Goal: Task Accomplishment & Management: Manage account settings

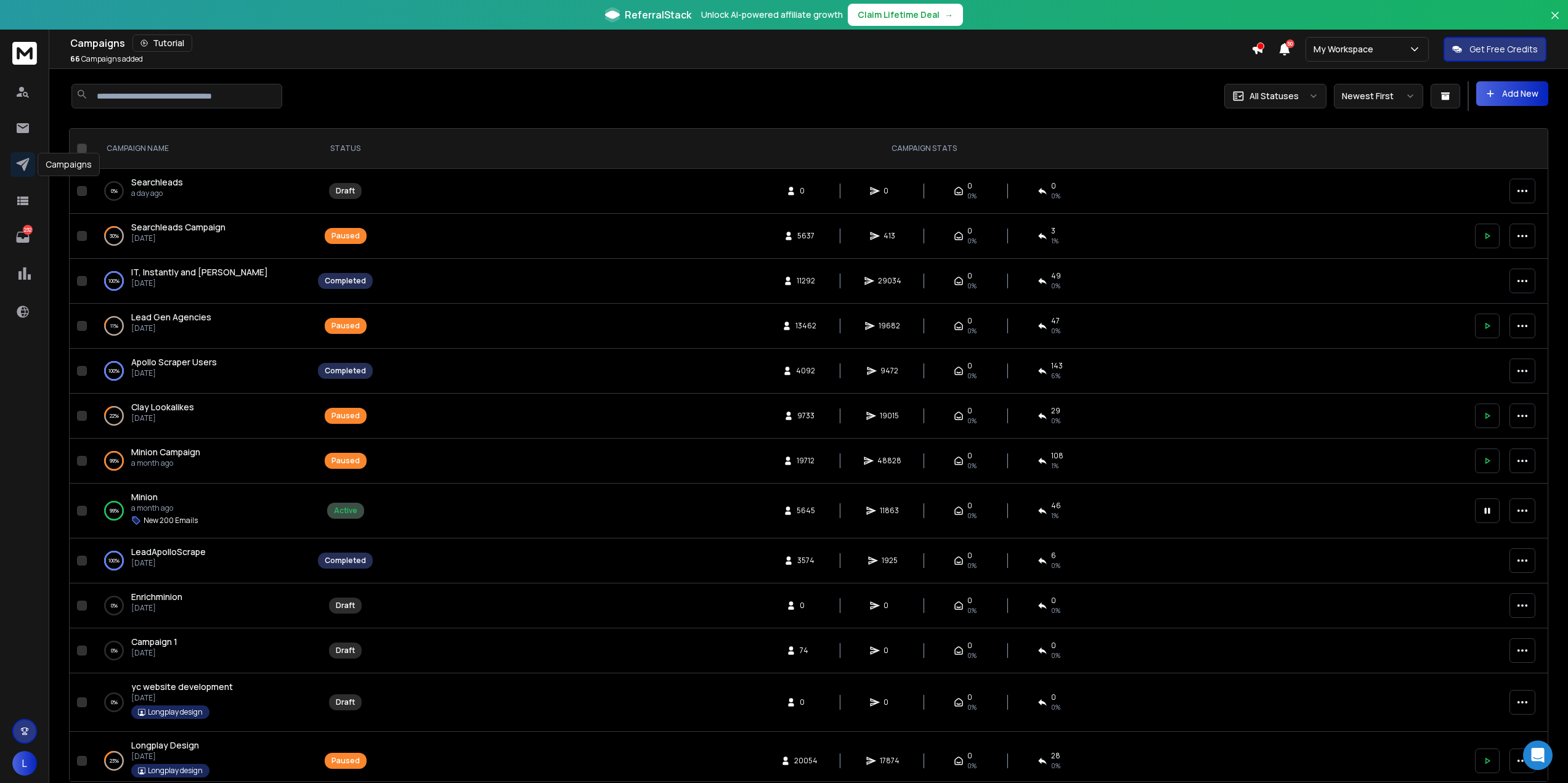
click at [36, 160] on div at bounding box center [24, 167] width 28 height 29
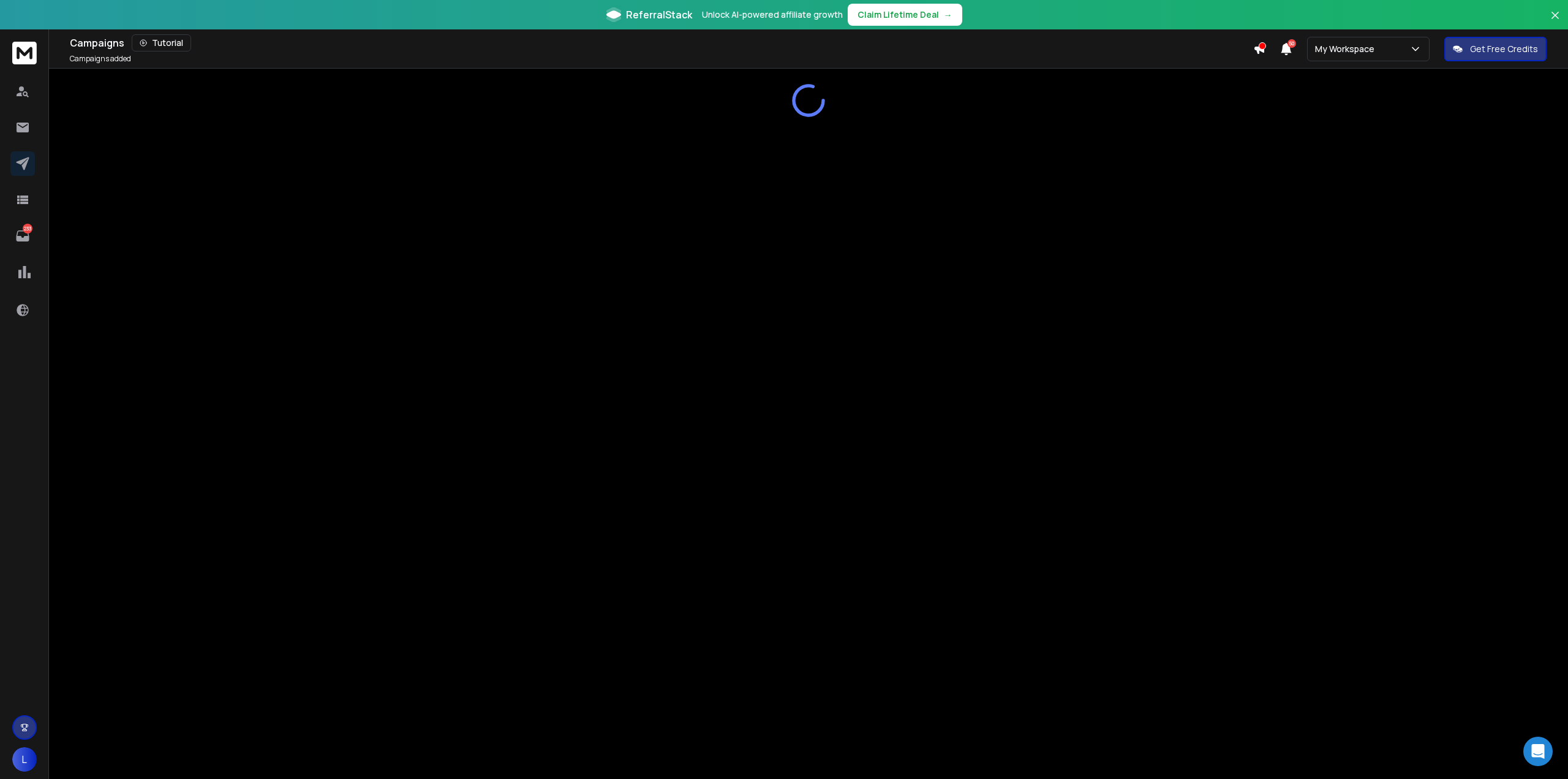
click at [1554, 13] on icon "Close banner" at bounding box center [1554, 15] width 11 height 11
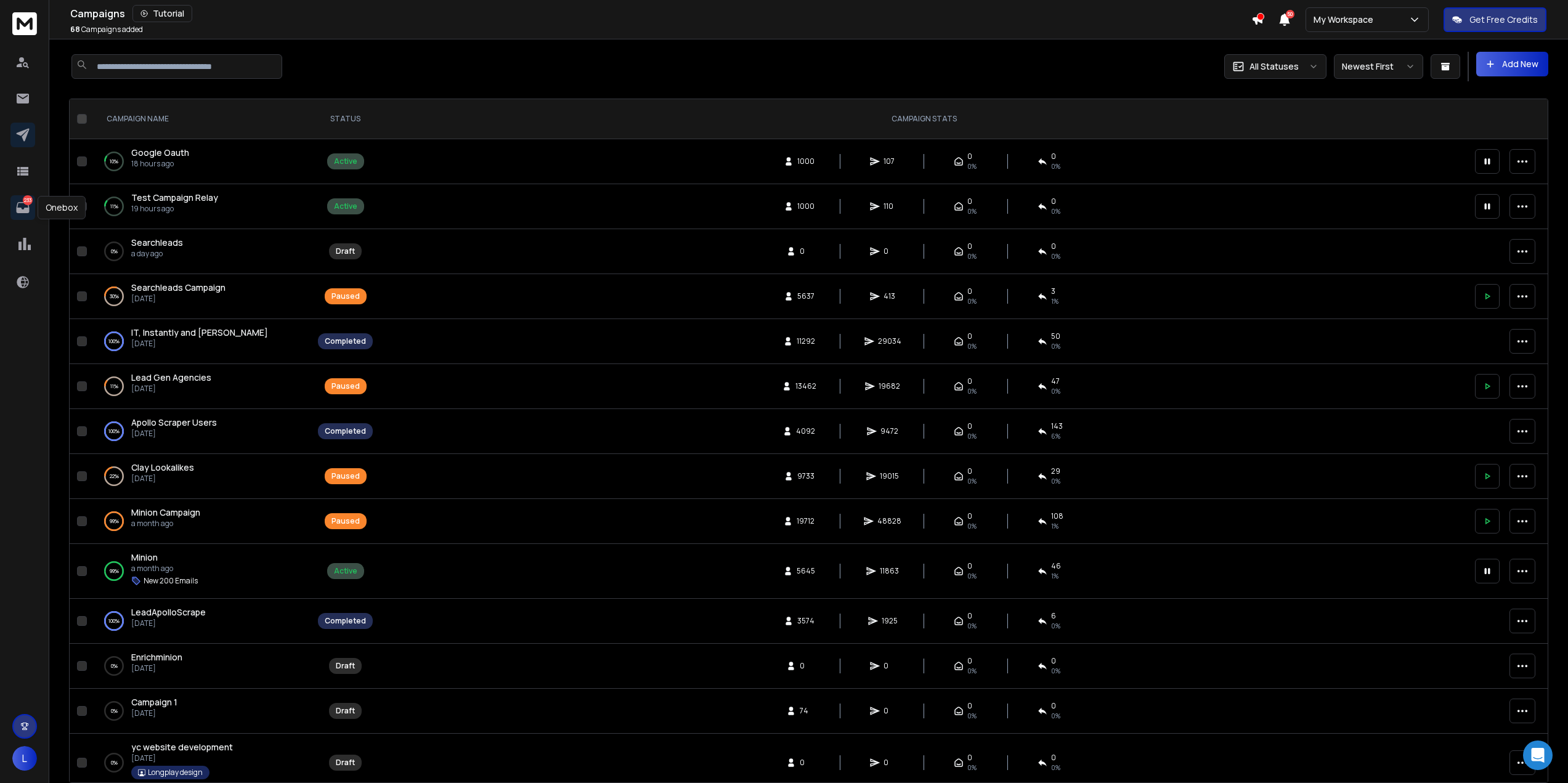
click at [24, 205] on p "233" at bounding box center [27, 200] width 10 height 10
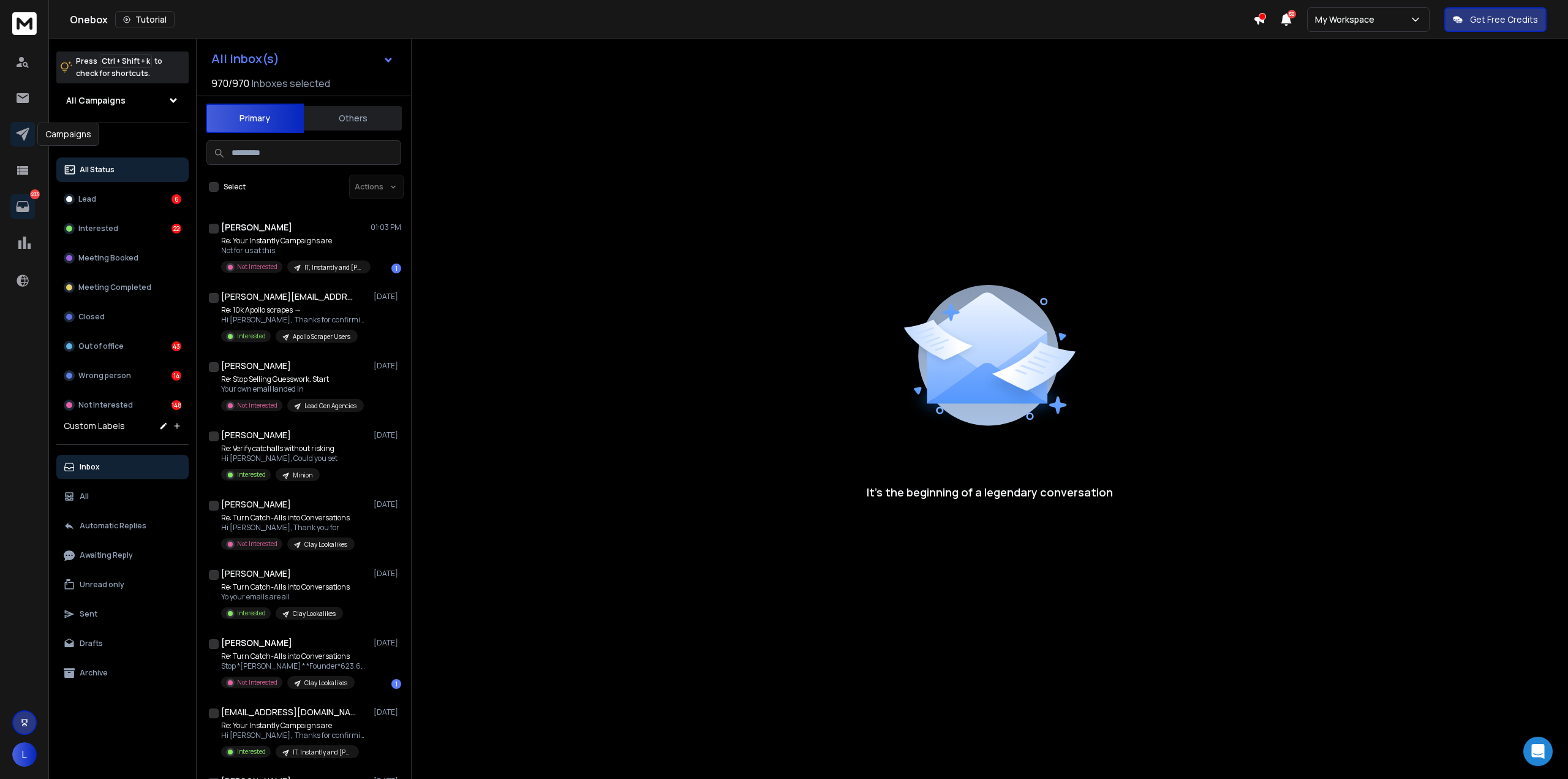
click at [22, 144] on link at bounding box center [22, 133] width 24 height 24
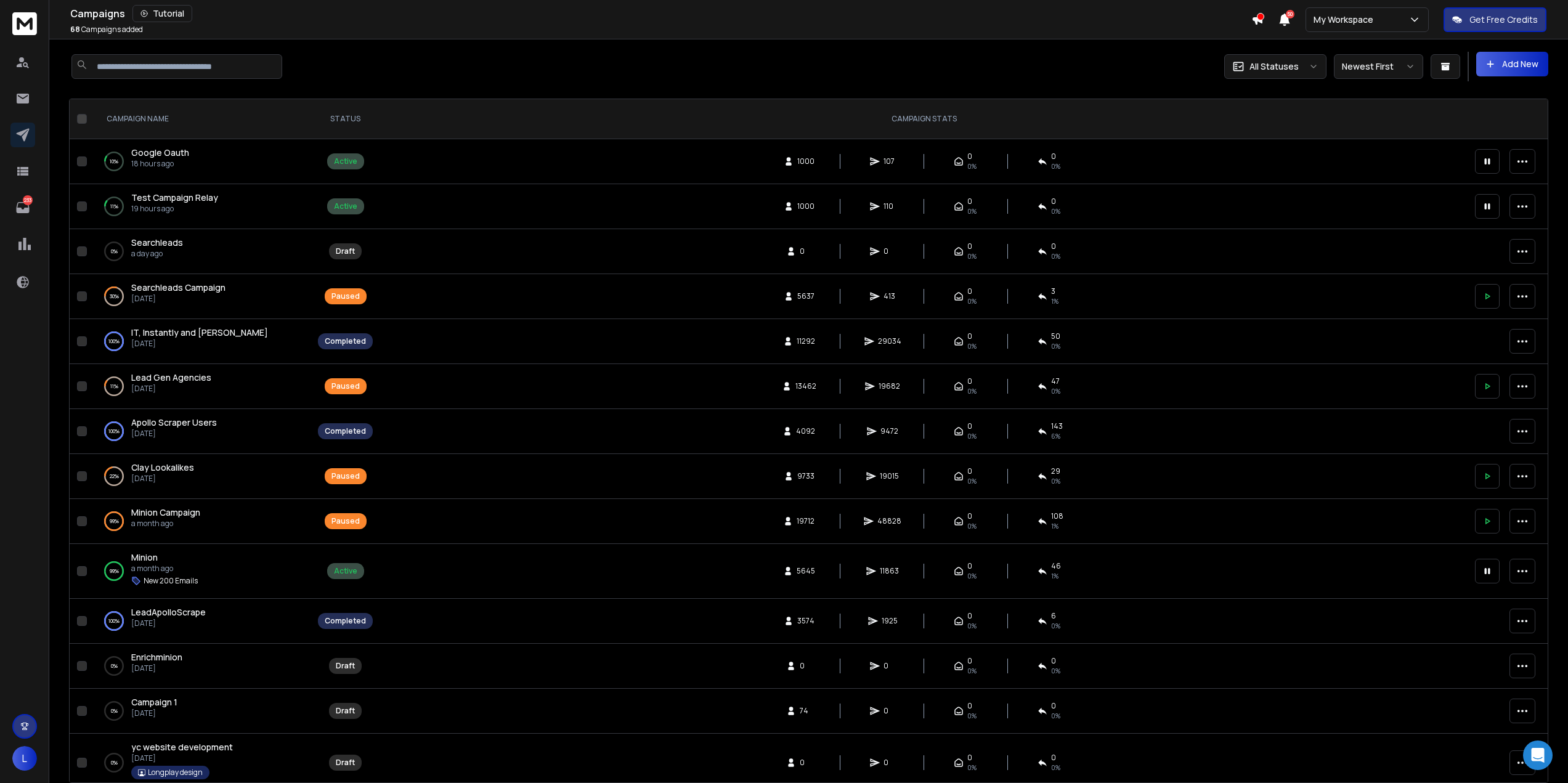
click at [500, 201] on div "1000 110 0 0% 0 0 %" at bounding box center [923, 207] width 1072 height 20
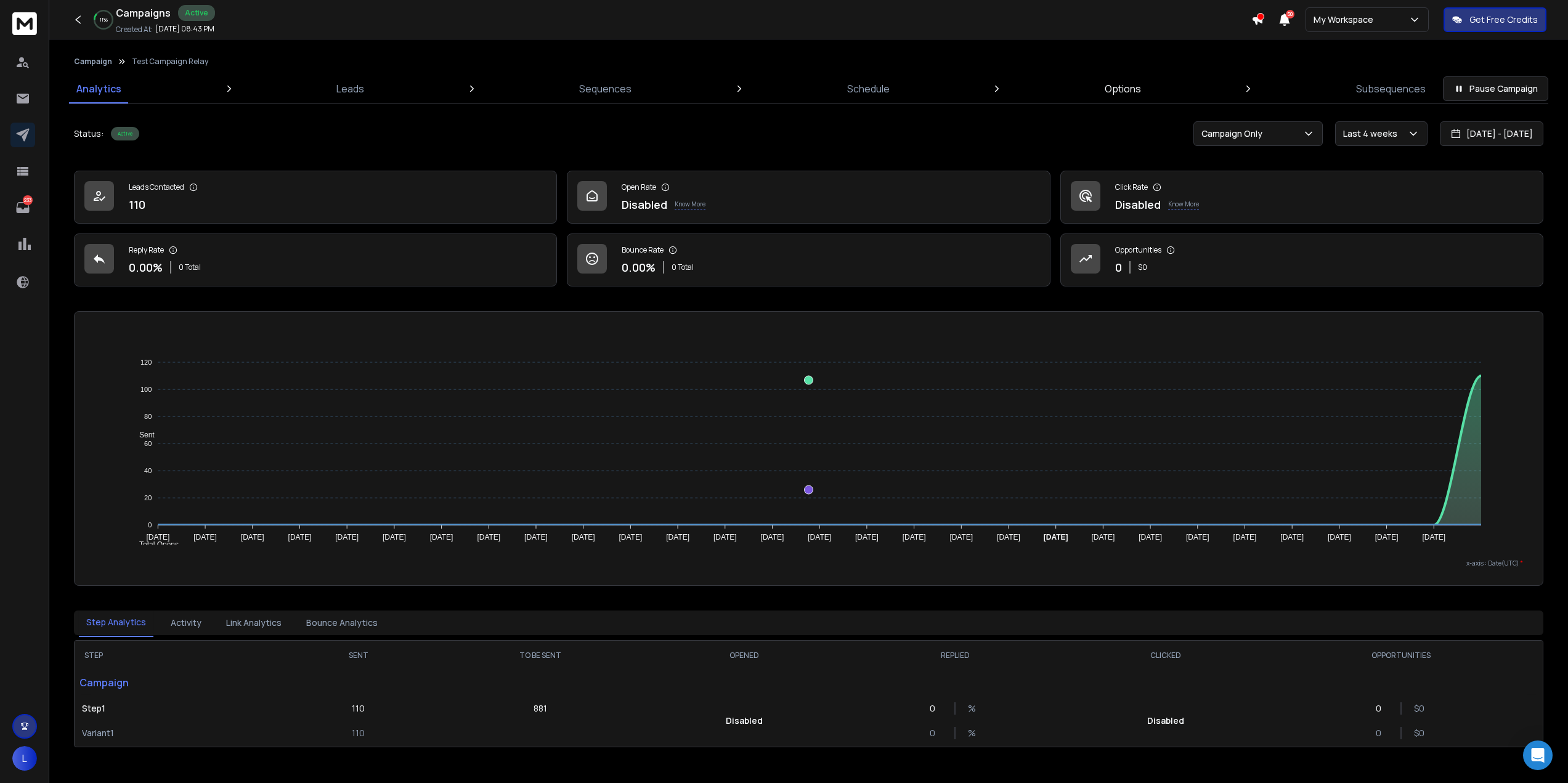
click at [1131, 88] on p "Options" at bounding box center [1122, 88] width 36 height 15
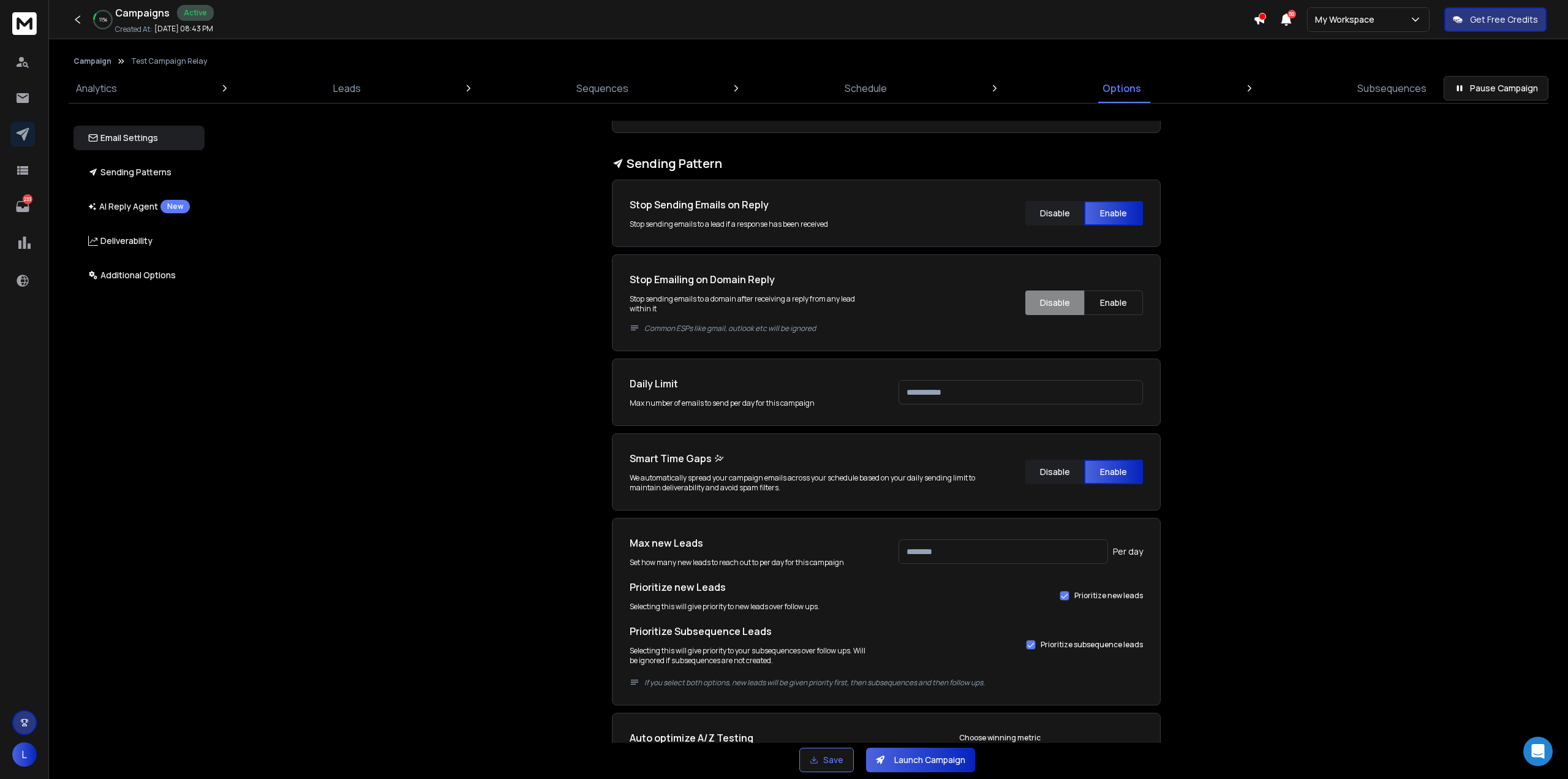
scroll to position [128, 0]
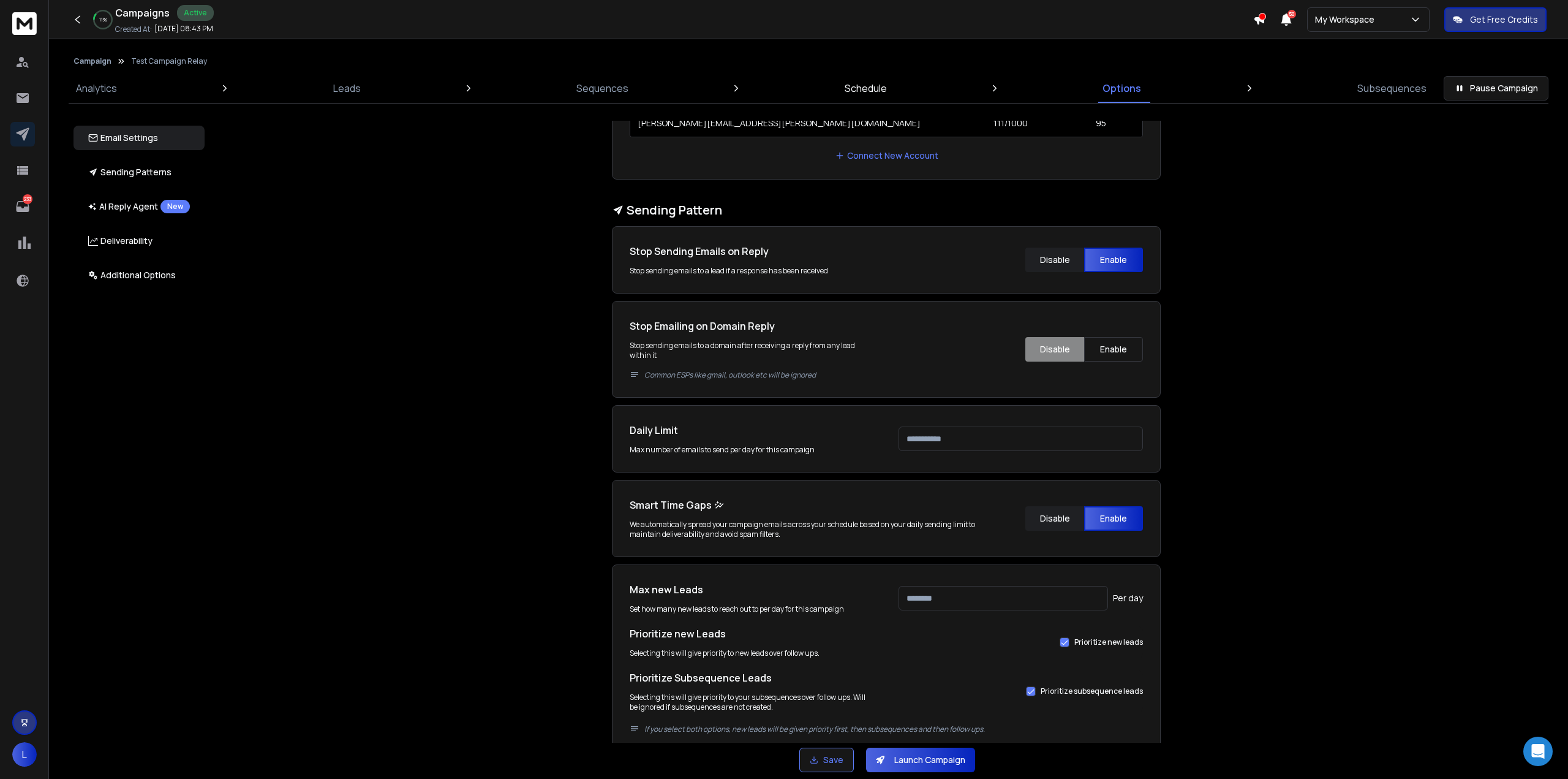
click at [866, 79] on link "Schedule" at bounding box center [866, 88] width 57 height 29
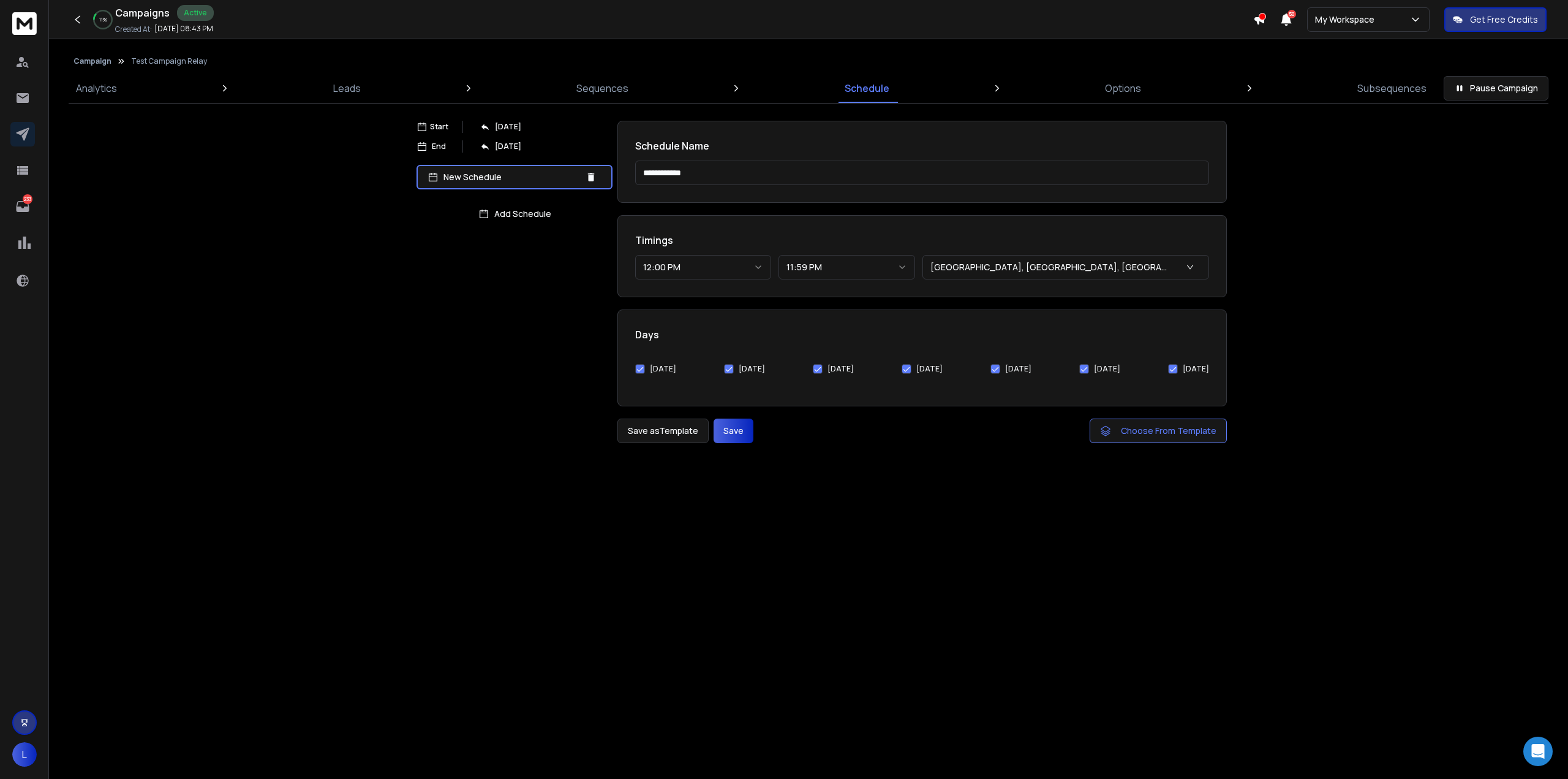
click at [703, 259] on button "12:00 PM" at bounding box center [703, 267] width 136 height 24
select select "********"
click at [737, 423] on button "Save" at bounding box center [733, 430] width 40 height 24
click at [81, 18] on icon at bounding box center [78, 20] width 11 height 11
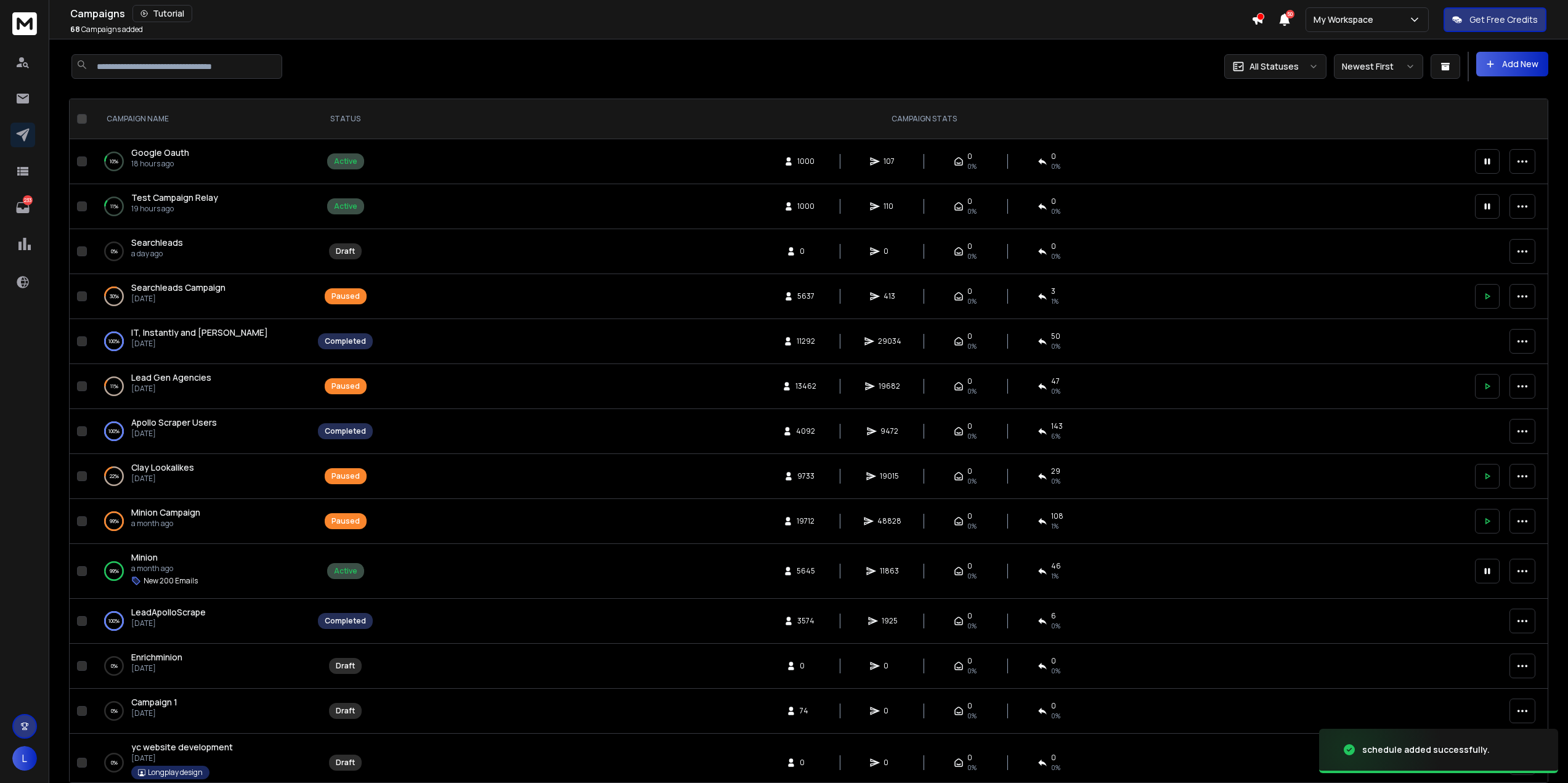
click at [138, 202] on span "Test Campaign Relay" at bounding box center [174, 197] width 87 height 12
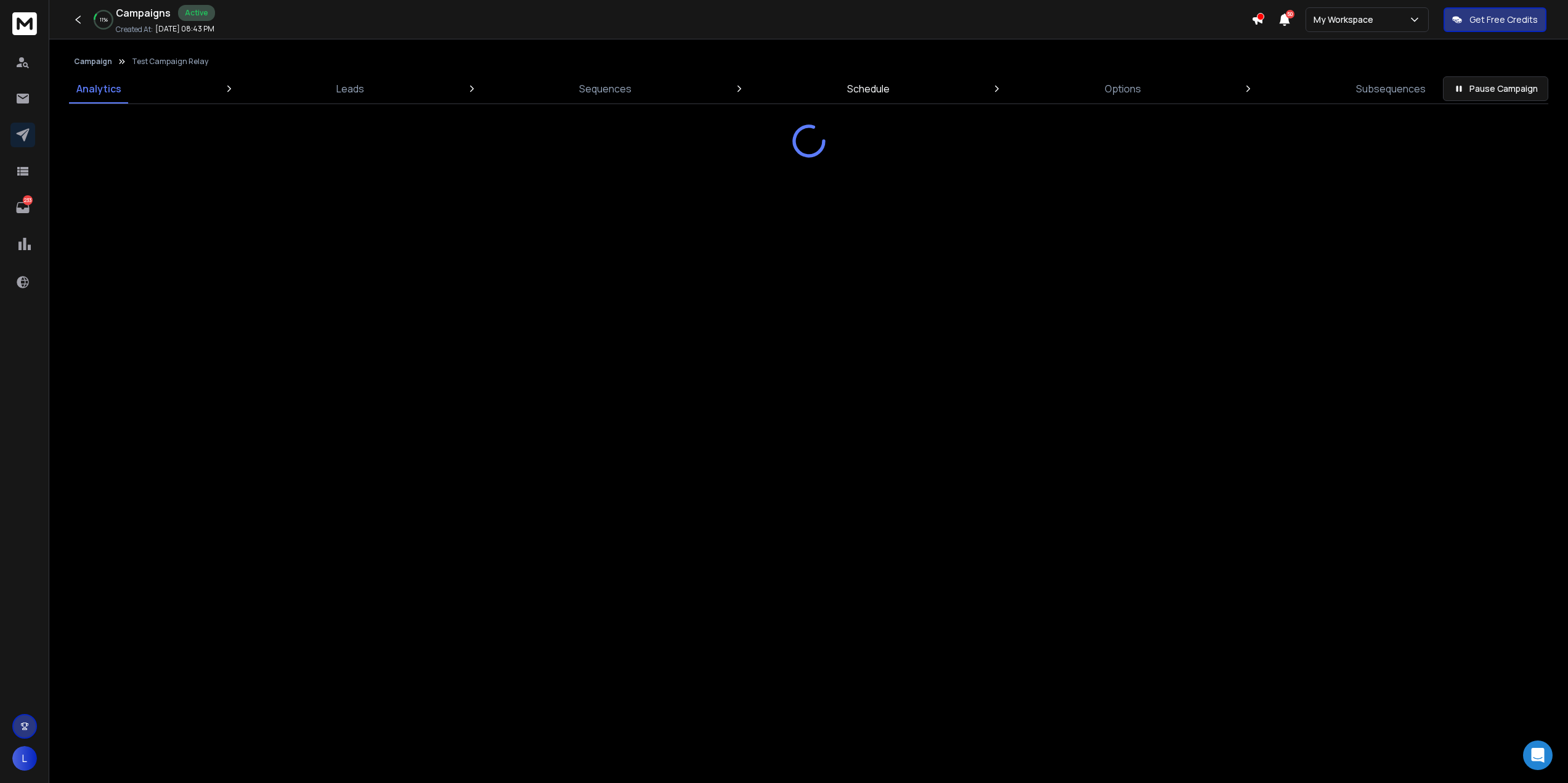
click at [880, 85] on p "Schedule" at bounding box center [868, 88] width 43 height 15
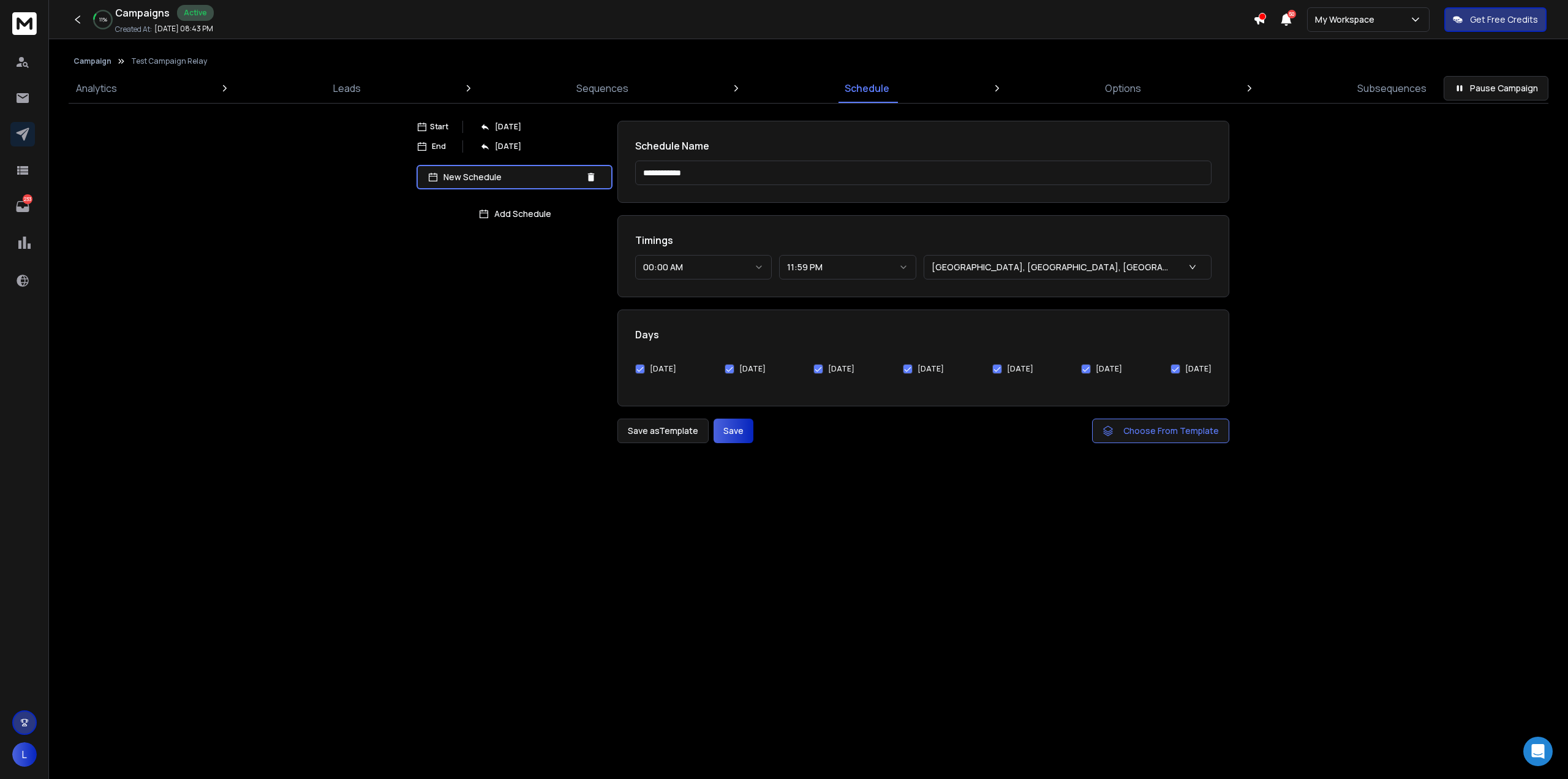
click at [737, 428] on button "Save" at bounding box center [733, 430] width 40 height 24
click at [74, 21] on icon at bounding box center [78, 20] width 11 height 11
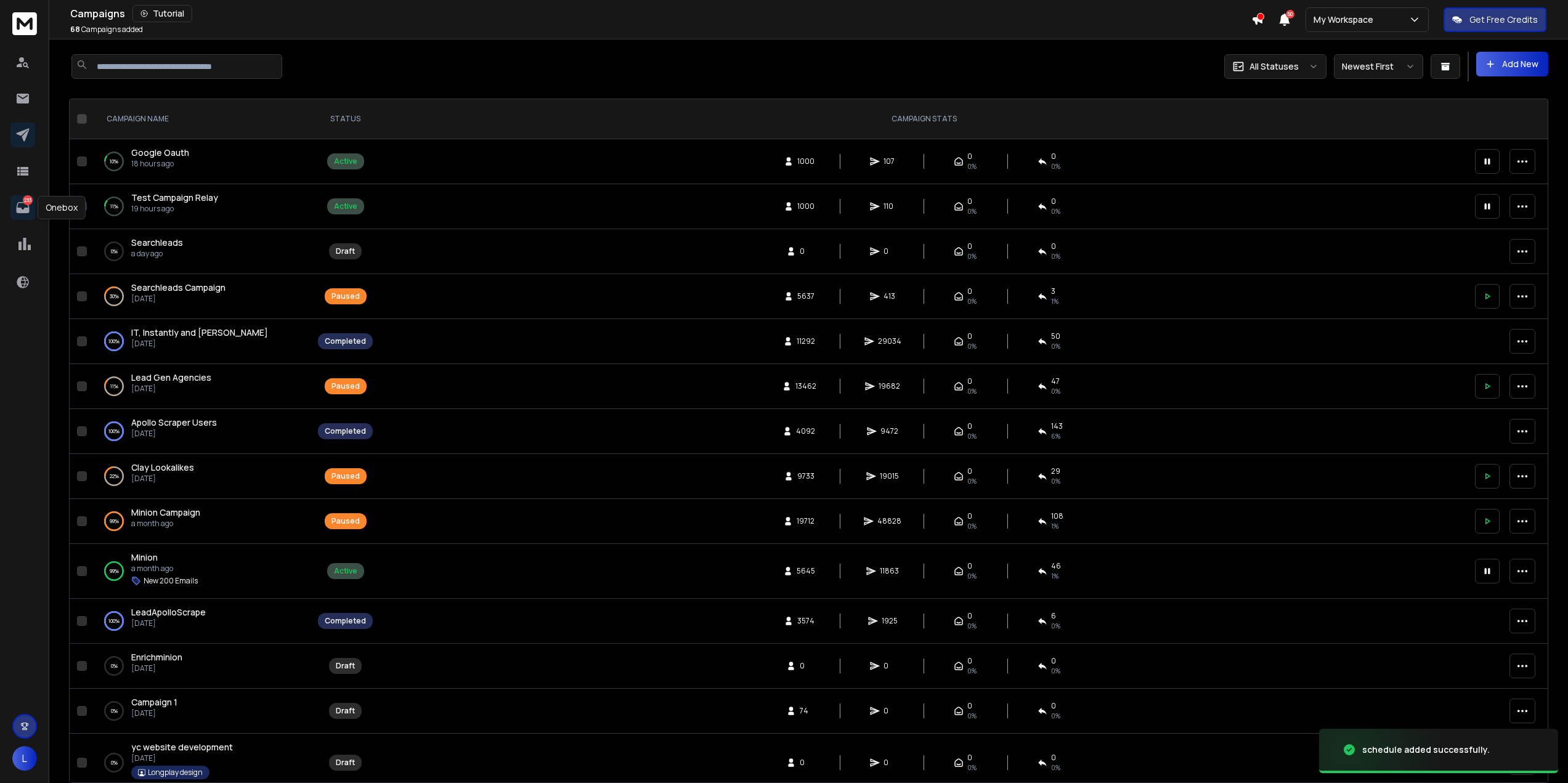
click at [20, 202] on icon at bounding box center [23, 208] width 13 height 11
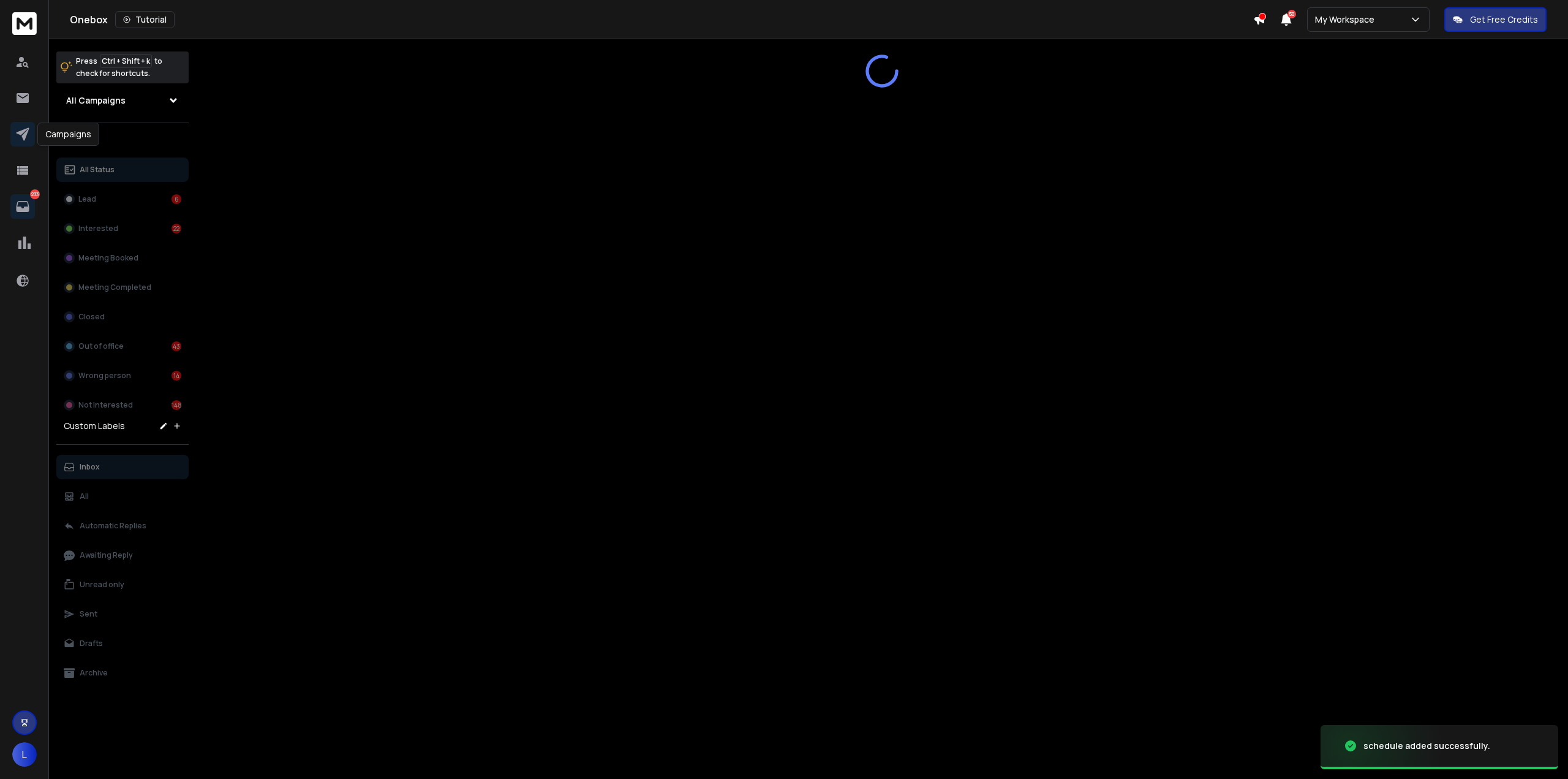
click at [31, 139] on link at bounding box center [22, 133] width 24 height 24
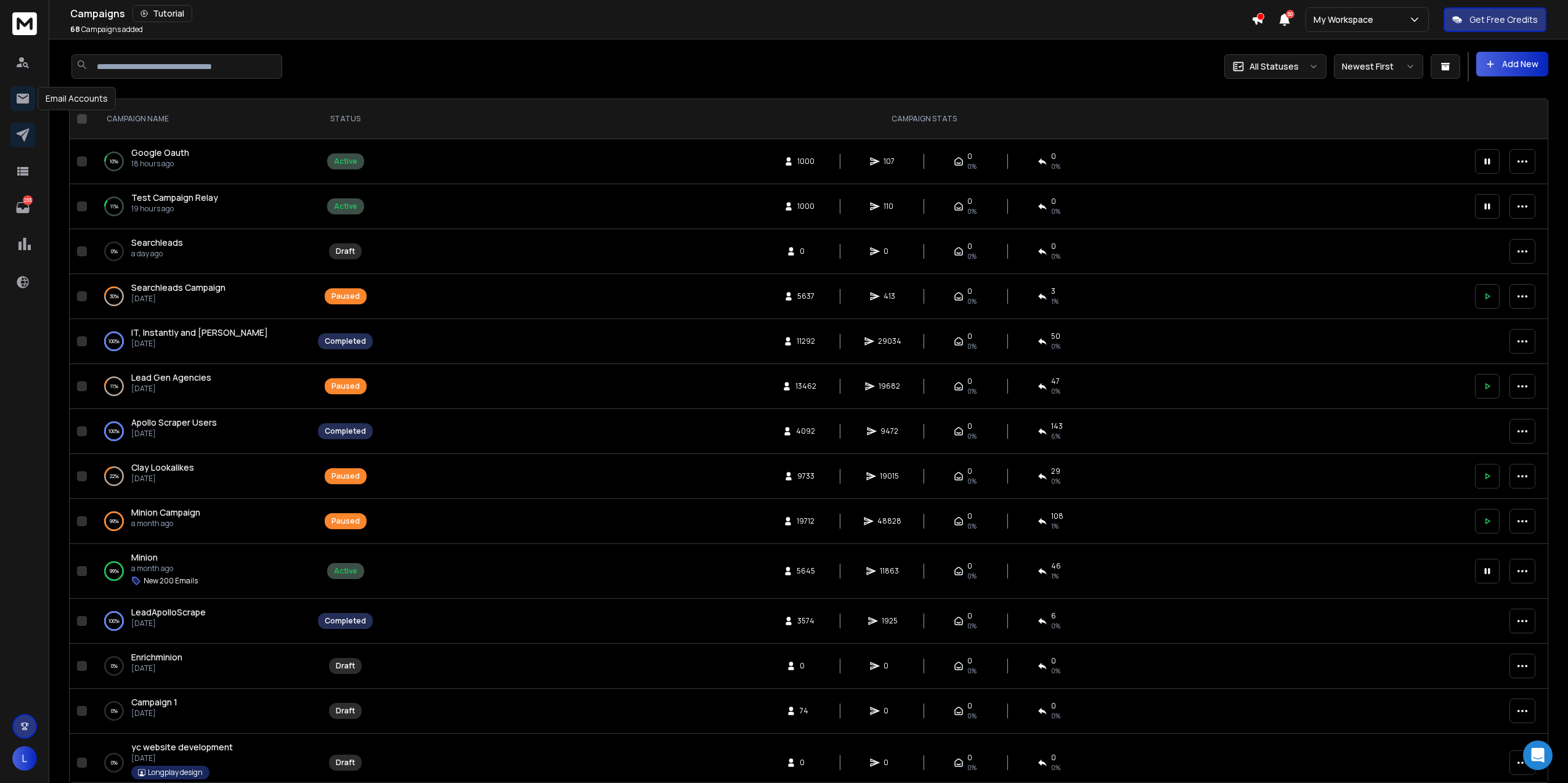
click at [29, 94] on icon at bounding box center [23, 98] width 15 height 15
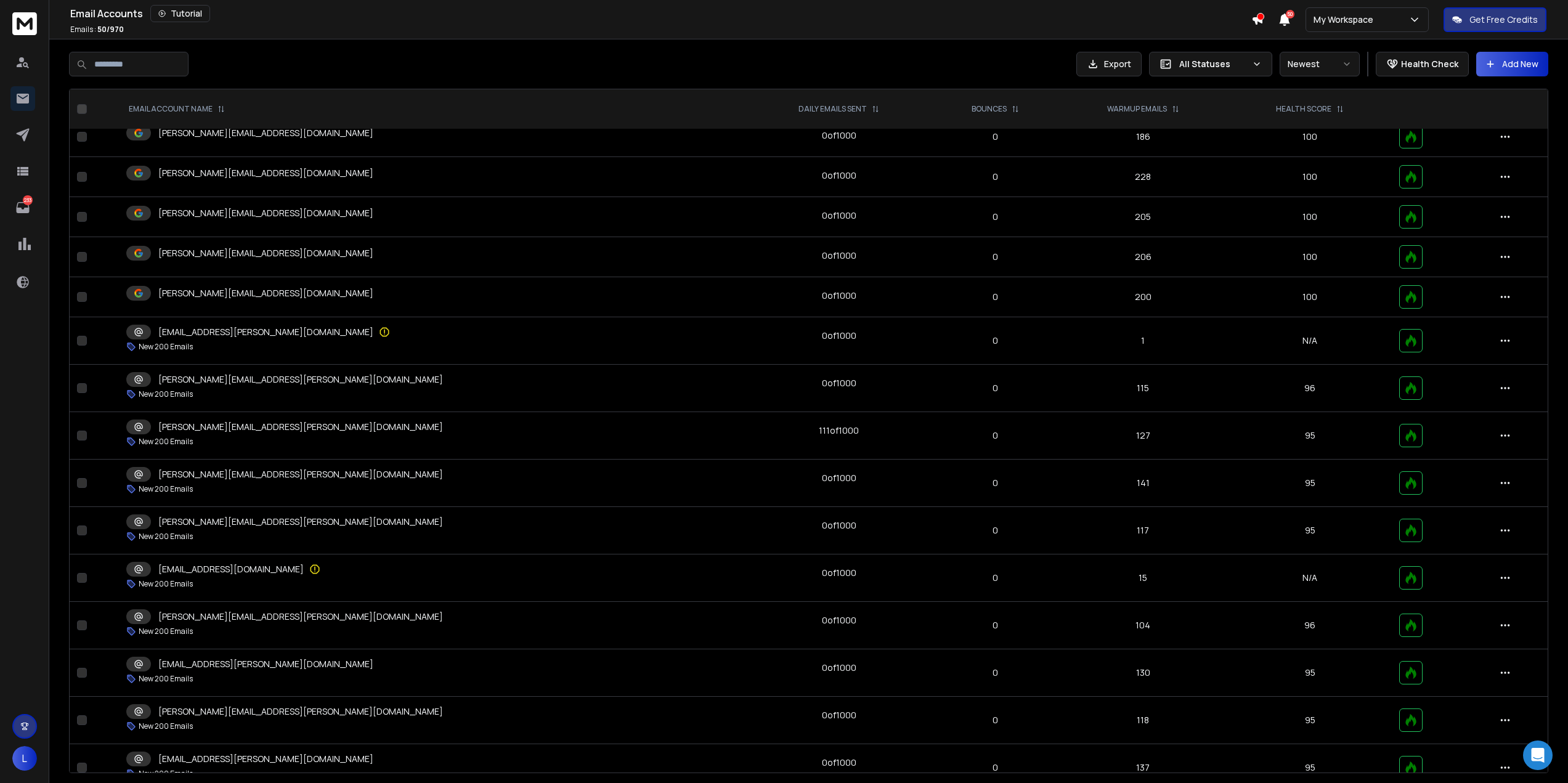
scroll to position [1417, 0]
